Goal: Information Seeking & Learning: Learn about a topic

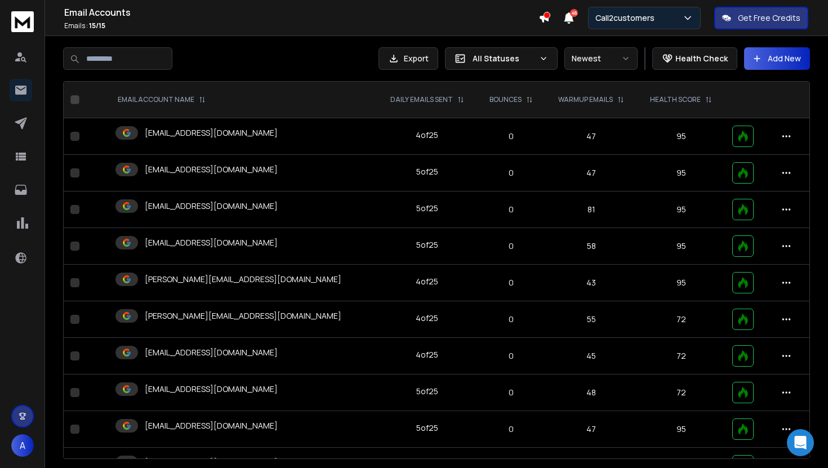
click at [635, 12] on p "Call2customers" at bounding box center [627, 17] width 64 height 11
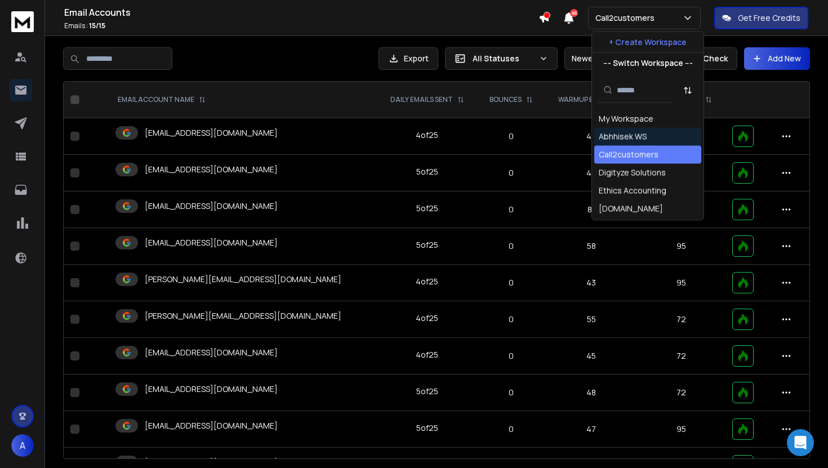
click at [624, 131] on div "Abhhisek WS" at bounding box center [623, 136] width 48 height 11
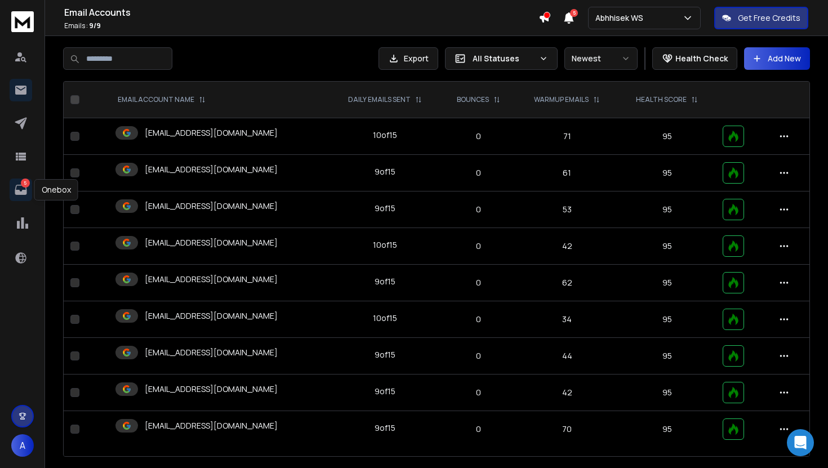
click at [21, 190] on icon at bounding box center [21, 190] width 14 height 14
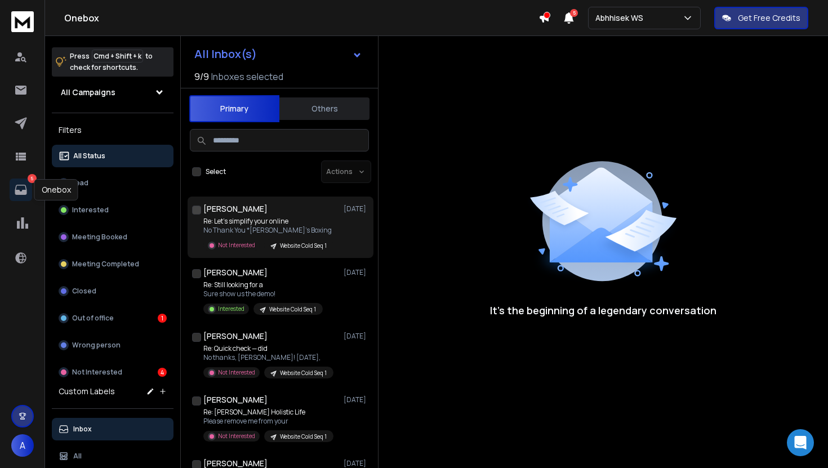
click at [274, 216] on div "Jeffrey Schlitte 03 Sep Re: Let’s simplify your online No Thank You *Schlitte's…" at bounding box center [286, 227] width 166 height 48
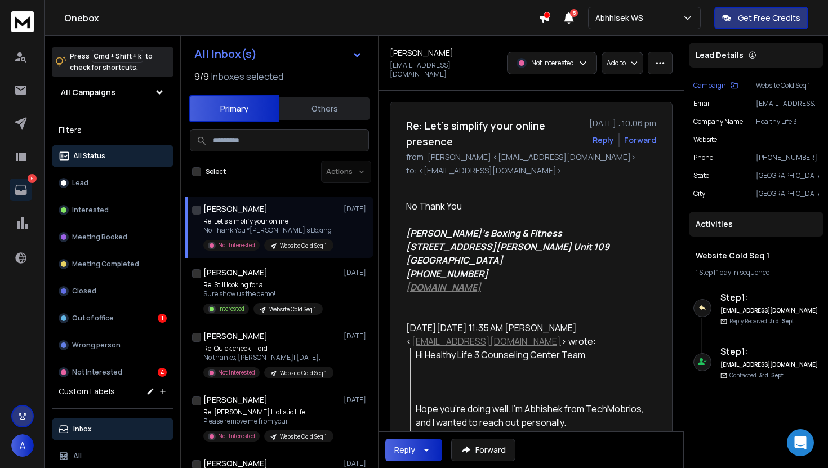
scroll to position [14, 0]
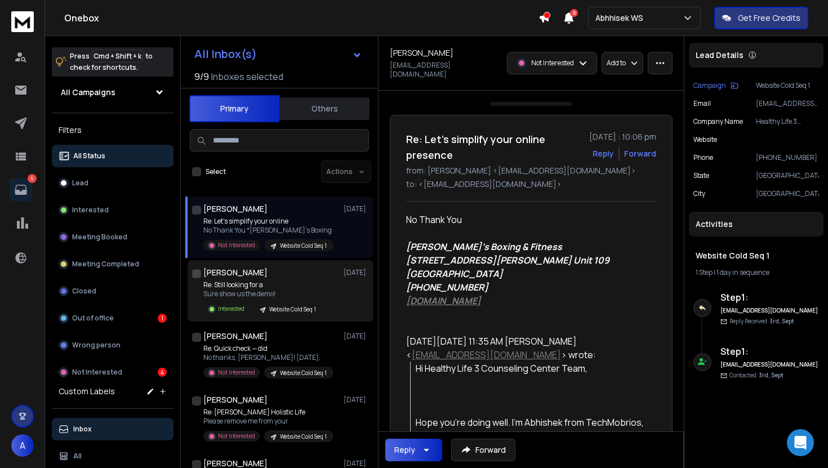
click at [367, 288] on div "Megan Guy 27 Aug Re: Still looking for a Sure show us the demo! Interested Webs…" at bounding box center [281, 290] width 186 height 61
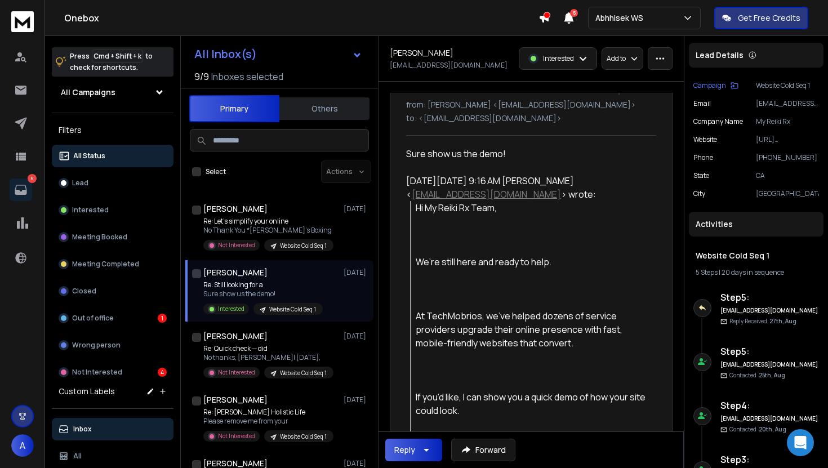
scroll to position [33, 0]
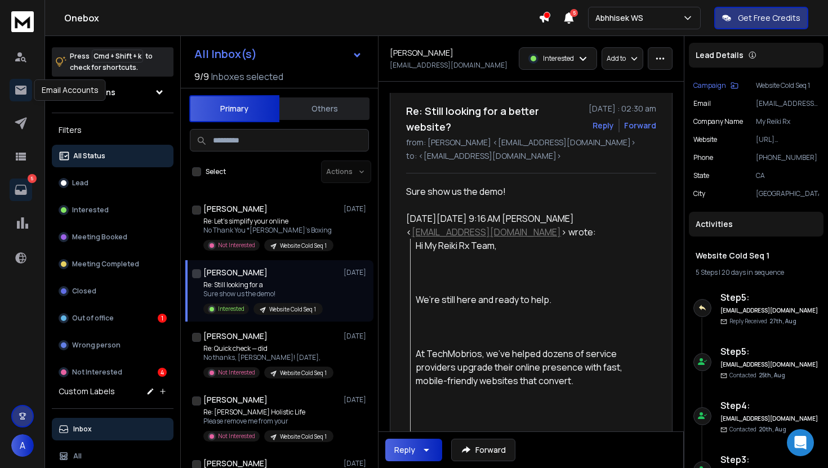
click at [20, 84] on icon at bounding box center [21, 90] width 14 height 14
